Goal: Task Accomplishment & Management: Use online tool/utility

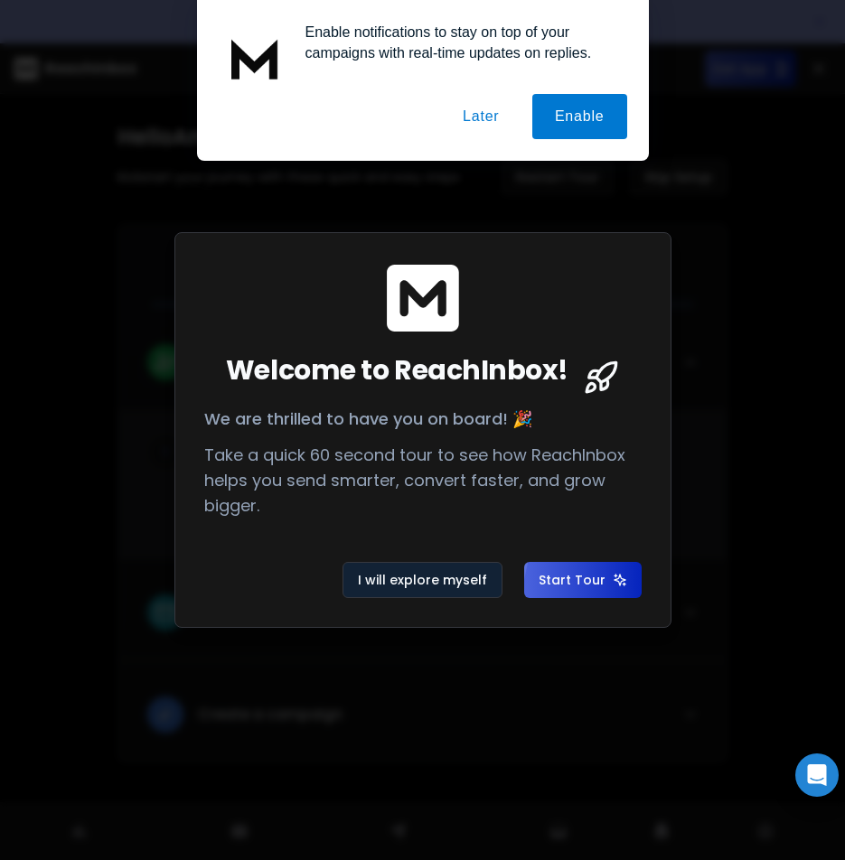
click at [457, 585] on button "I will explore myself" at bounding box center [422, 580] width 160 height 36
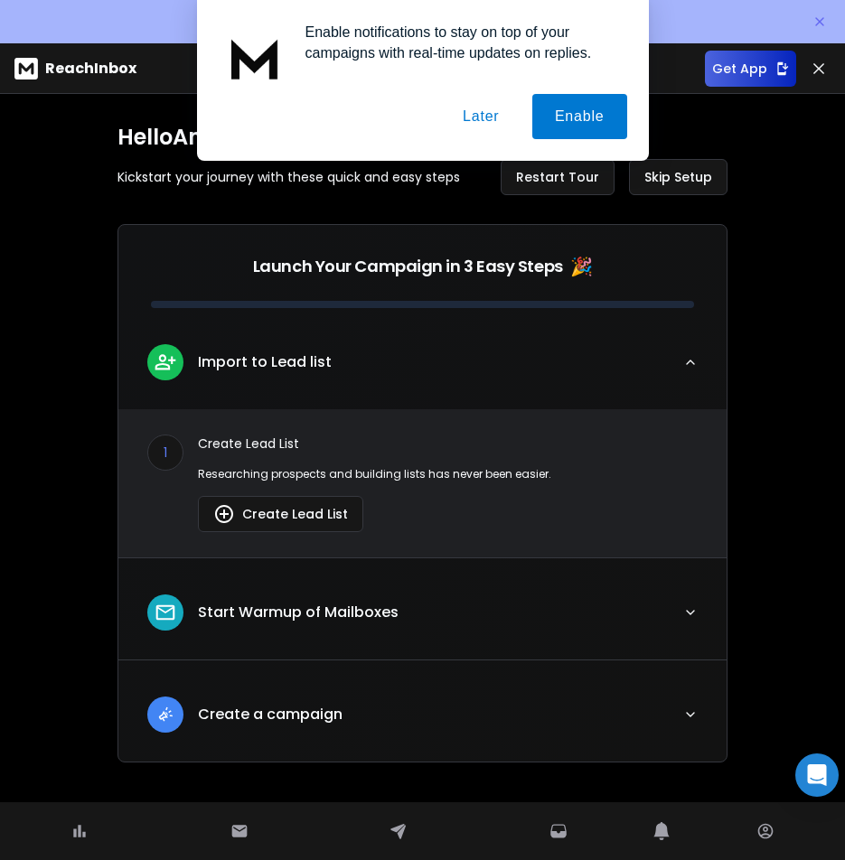
click at [491, 121] on button "Later" at bounding box center [480, 116] width 81 height 45
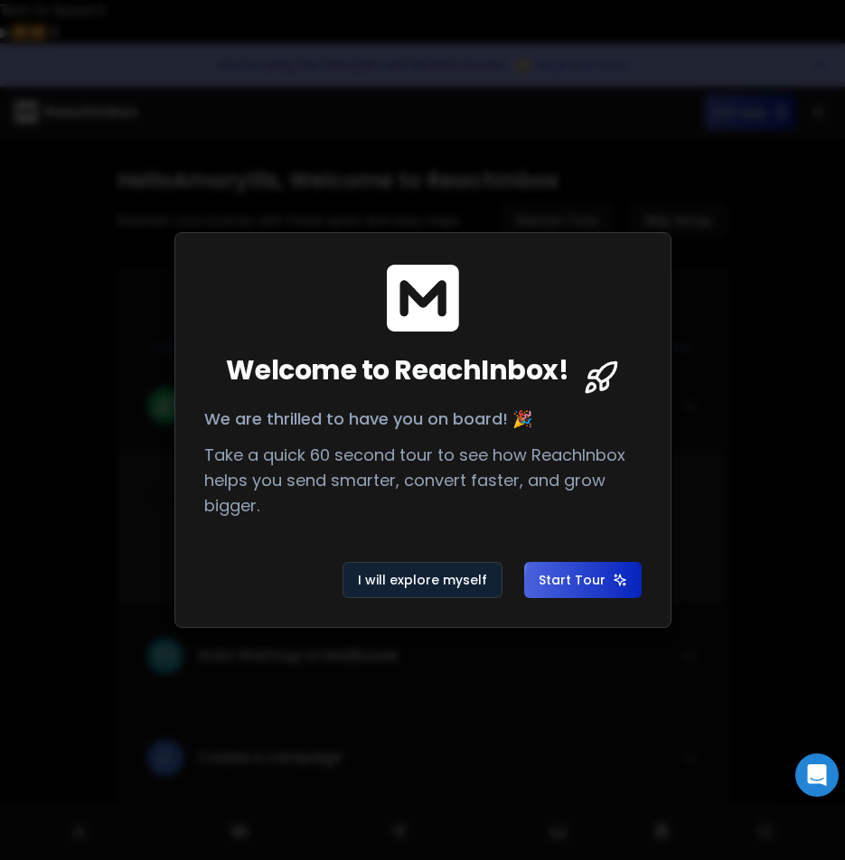
click at [465, 585] on button "I will explore myself" at bounding box center [422, 580] width 160 height 36
click at [415, 580] on button "I will explore myself" at bounding box center [422, 580] width 160 height 36
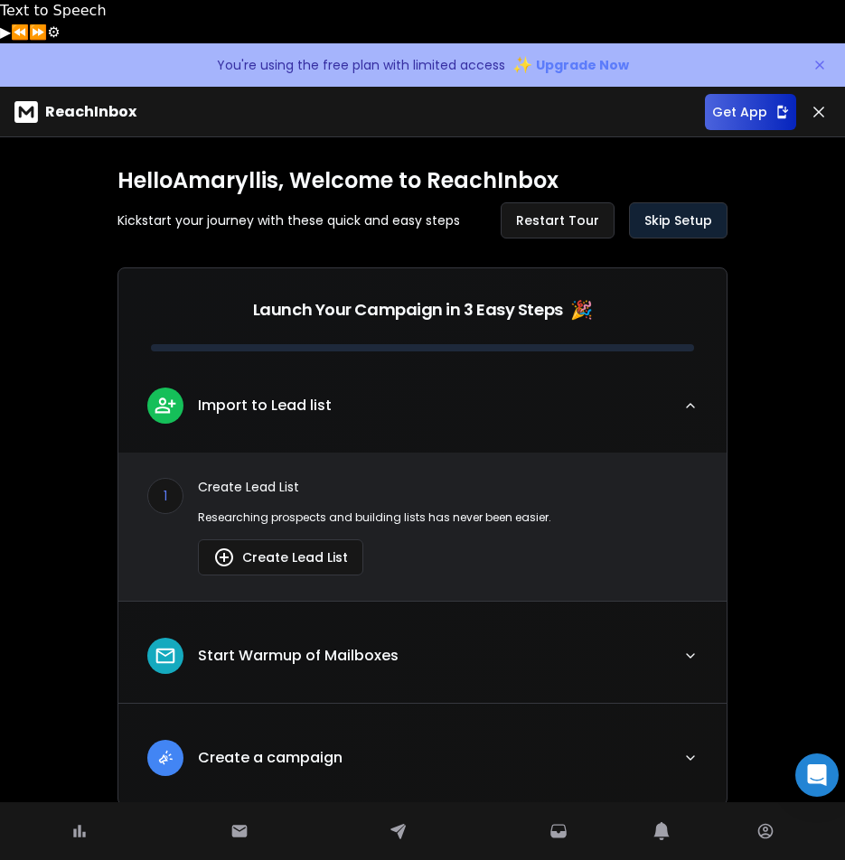
click at [712, 202] on button "Skip Setup" at bounding box center [678, 220] width 98 height 36
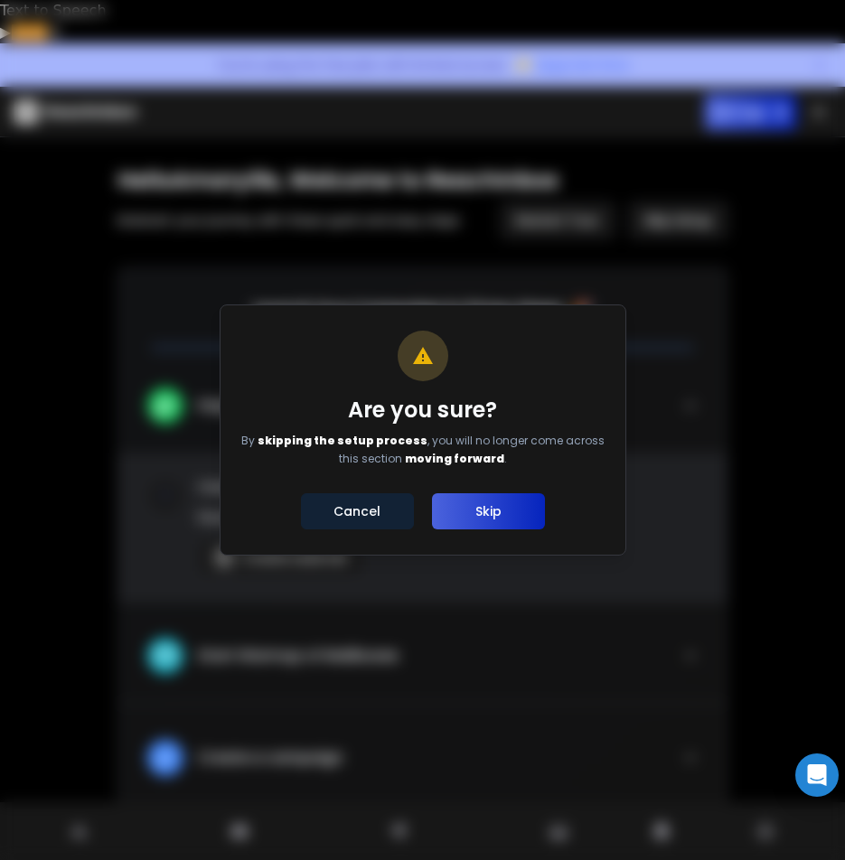
click at [476, 516] on button "Skip" at bounding box center [488, 511] width 113 height 36
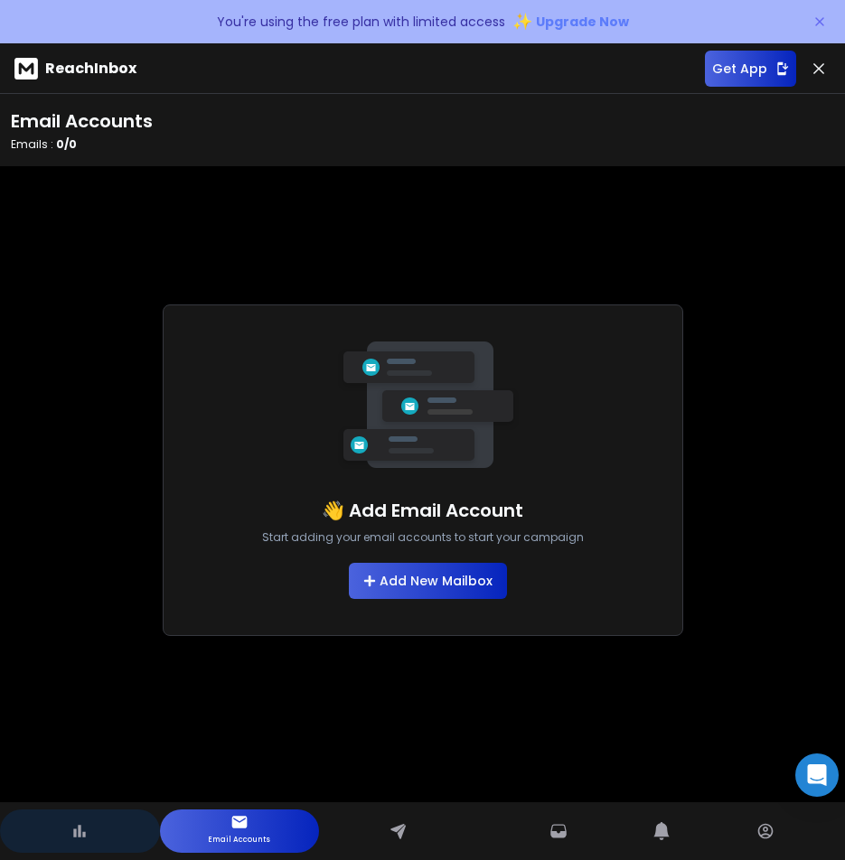
click at [56, 841] on div at bounding box center [80, 831] width 160 height 43
click at [86, 835] on icon at bounding box center [79, 831] width 18 height 18
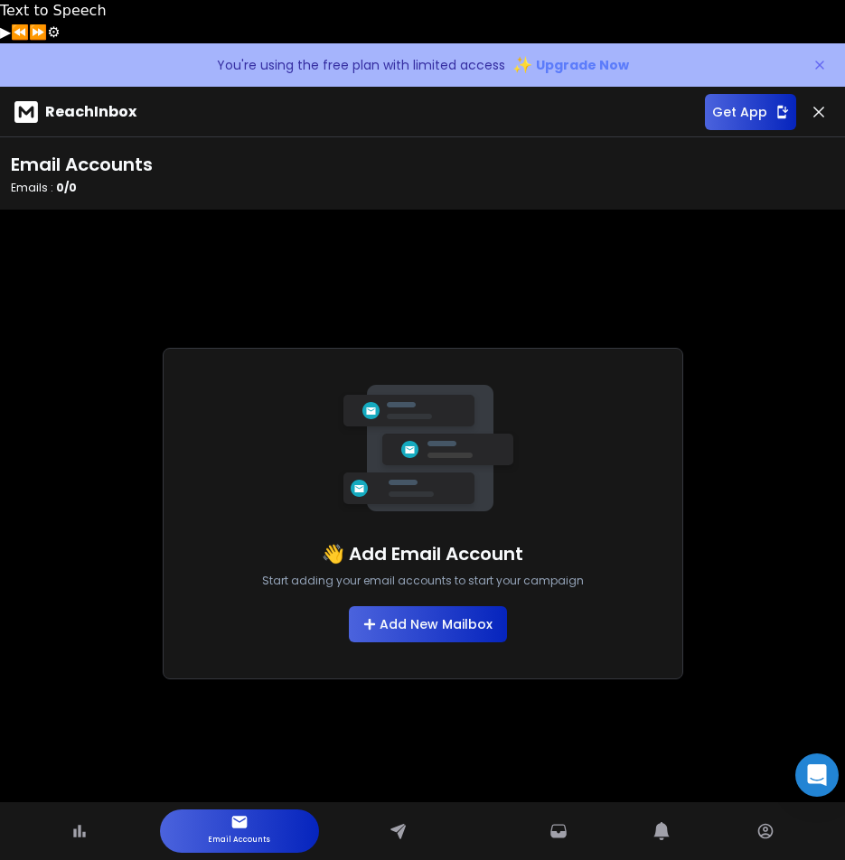
click at [408, 803] on div "Email Accounts" at bounding box center [422, 831] width 845 height 58
click at [555, 834] on icon at bounding box center [558, 832] width 16 height 14
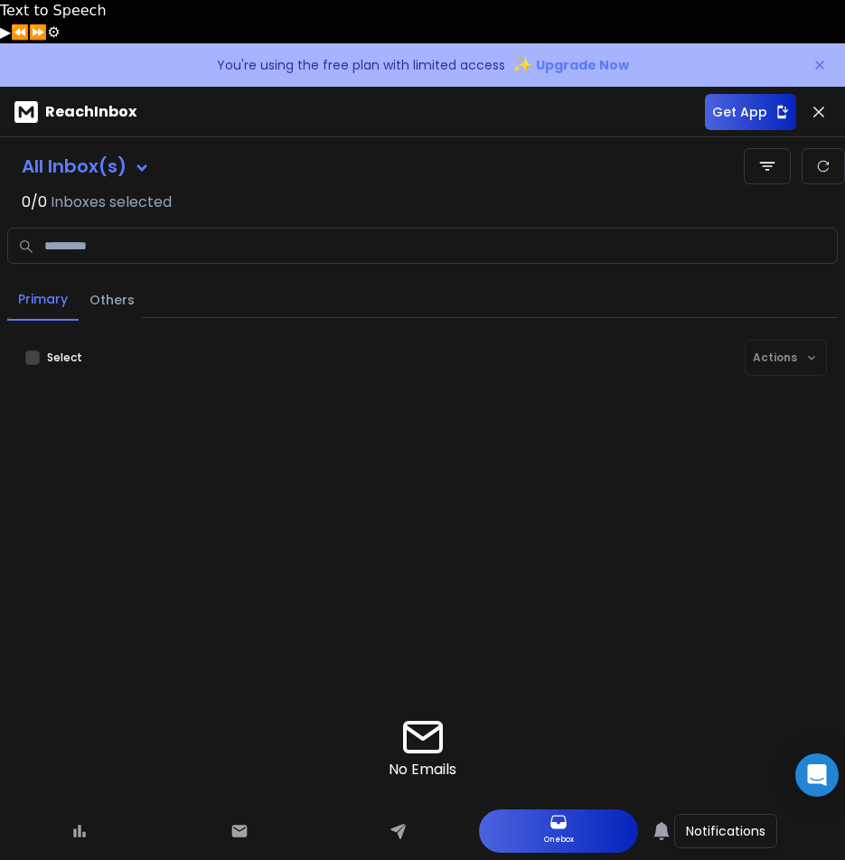
click at [666, 838] on icon at bounding box center [661, 831] width 18 height 18
click at [754, 812] on div at bounding box center [765, 831] width 160 height 43
click at [760, 834] on icon at bounding box center [765, 831] width 18 height 18
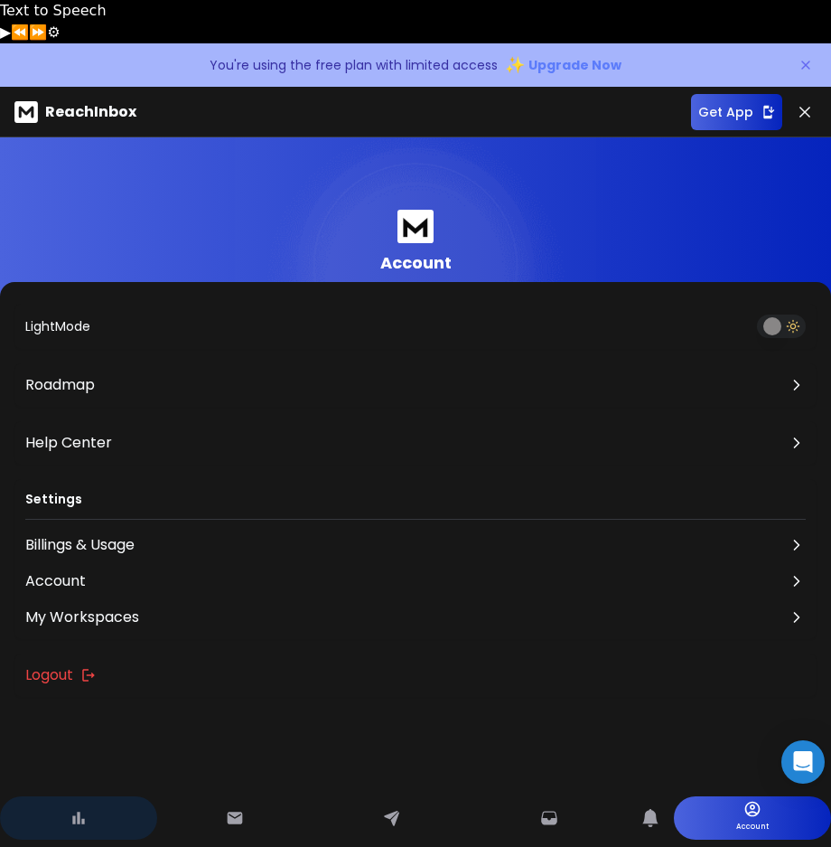
click at [54, 818] on div at bounding box center [78, 817] width 157 height 43
click at [86, 824] on icon at bounding box center [79, 818] width 18 height 18
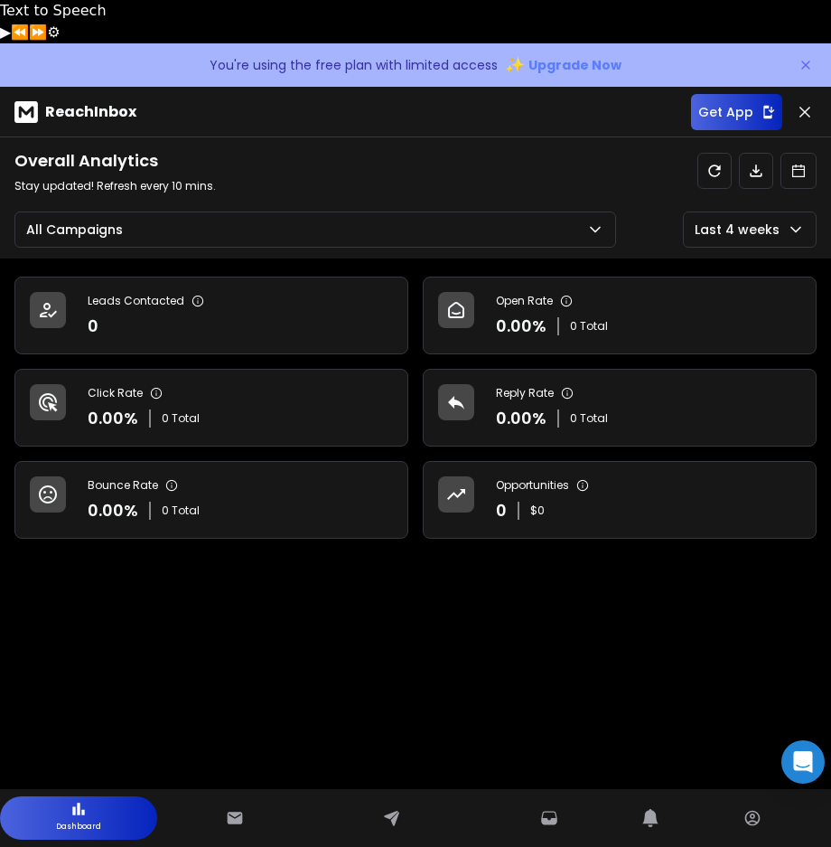
click at [101, 101] on p "ReachInbox" at bounding box center [90, 112] width 91 height 22
click at [809, 58] on icon "Close notification" at bounding box center [806, 65] width 14 height 14
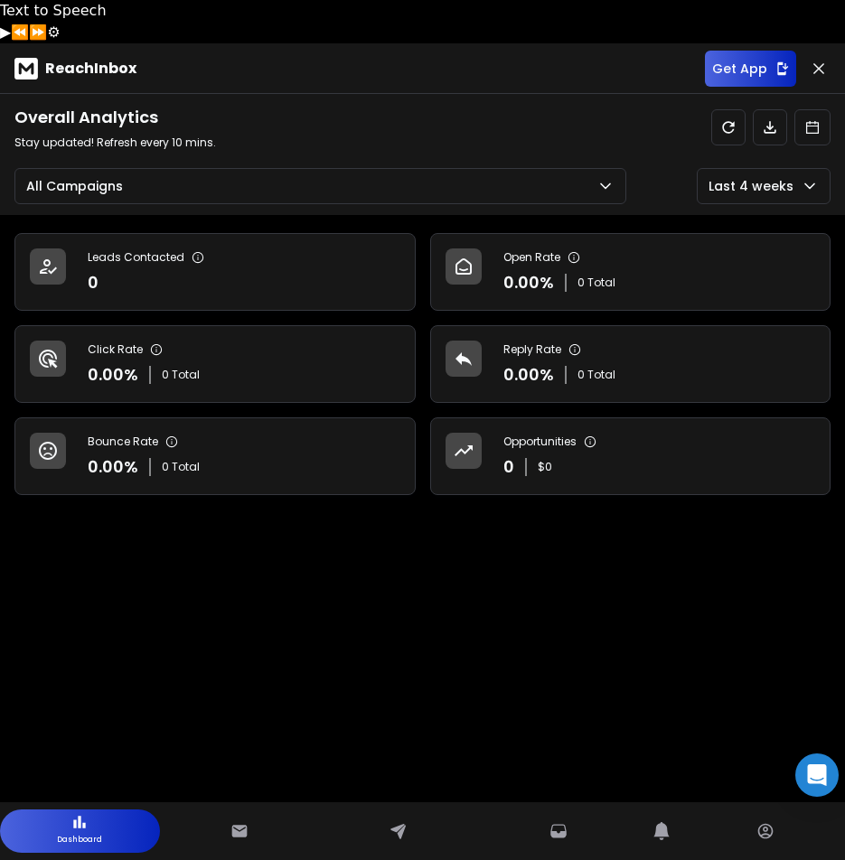
click at [820, 62] on icon at bounding box center [818, 67] width 11 height 11
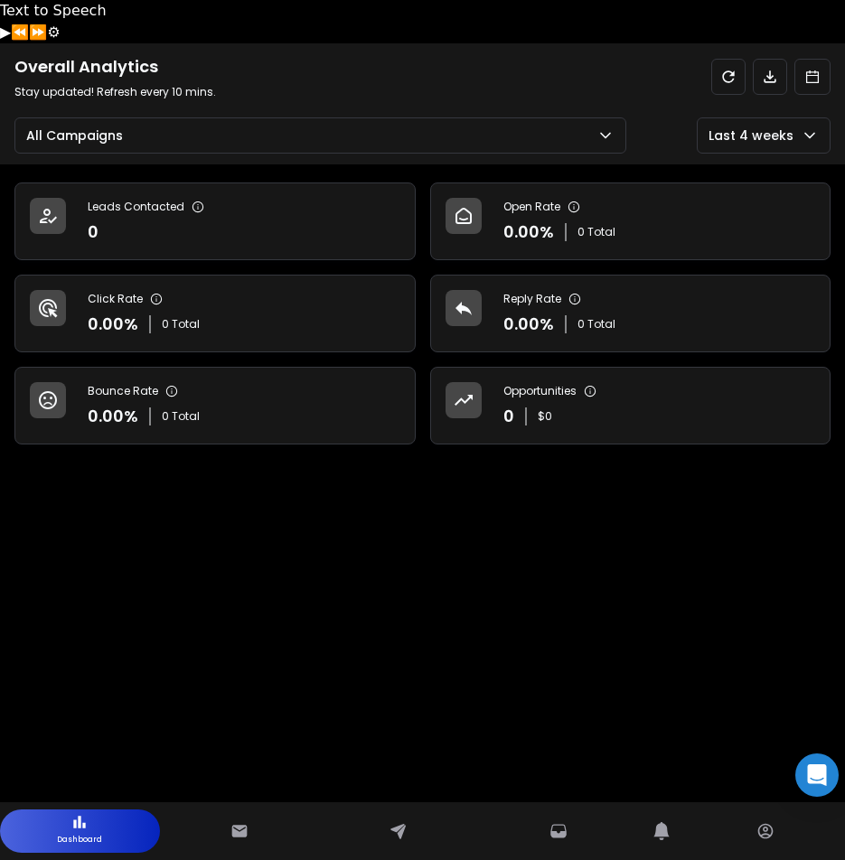
click at [391, 604] on button "Start a Campaign" at bounding box center [423, 622] width 162 height 36
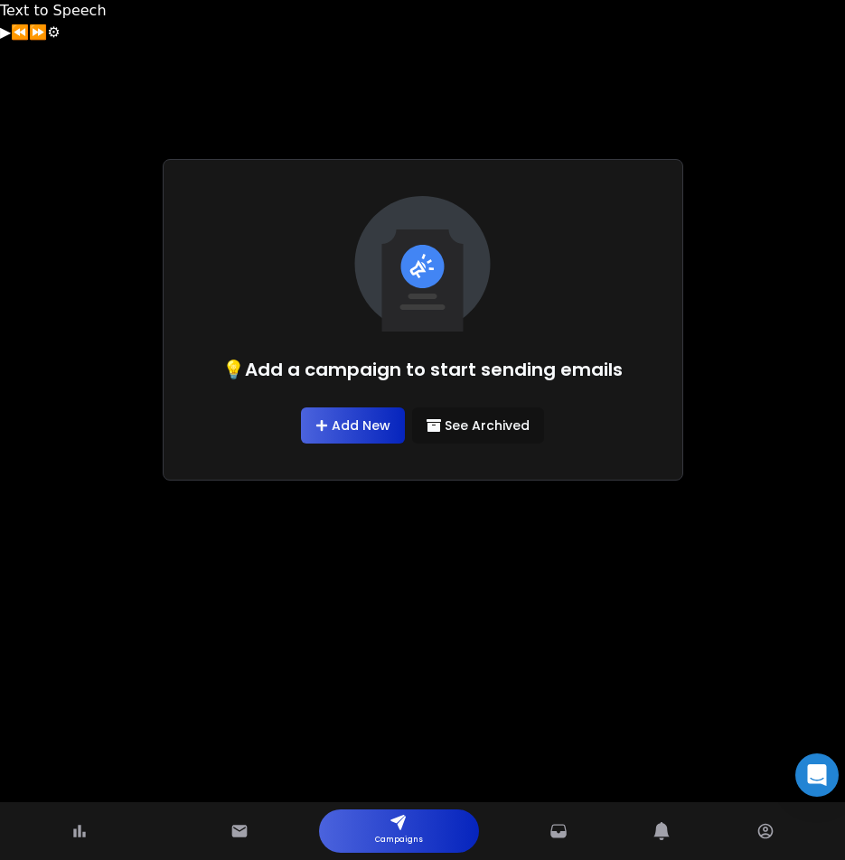
click at [364, 407] on link "Add New" at bounding box center [353, 425] width 104 height 36
